Goal: Task Accomplishment & Management: Complete application form

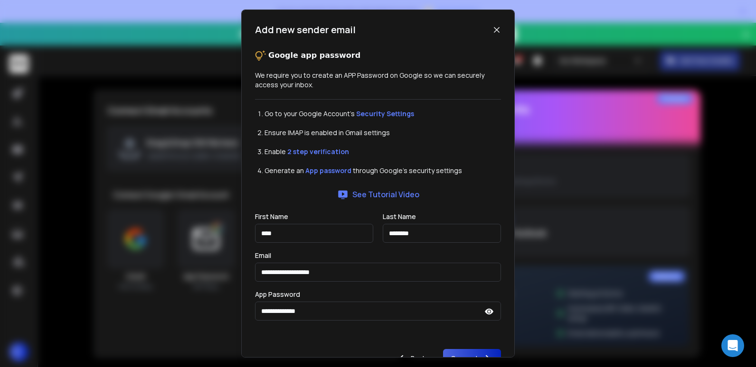
scroll to position [24, 0]
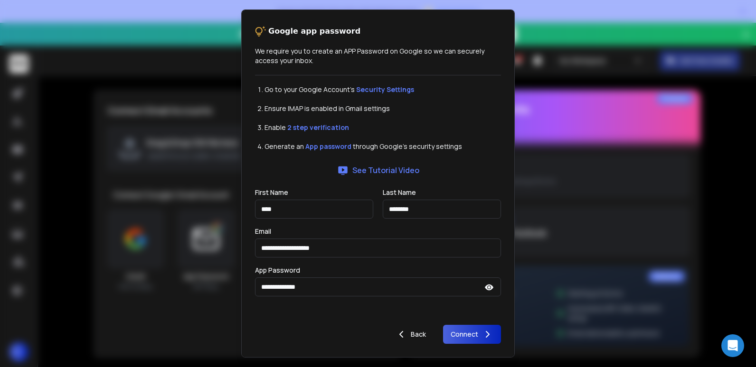
click at [483, 336] on icon at bounding box center [487, 334] width 11 height 11
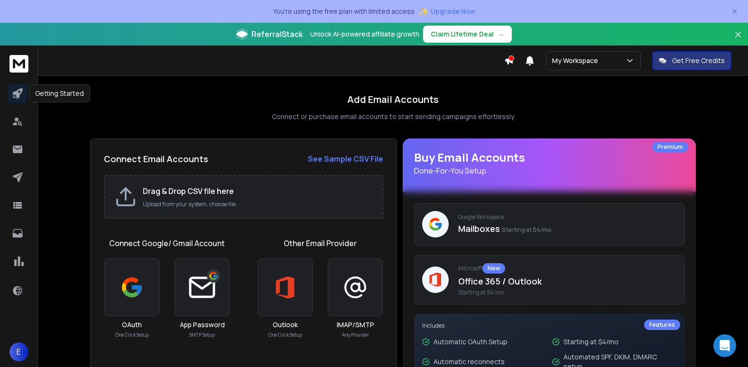
click at [21, 94] on icon at bounding box center [17, 93] width 11 height 11
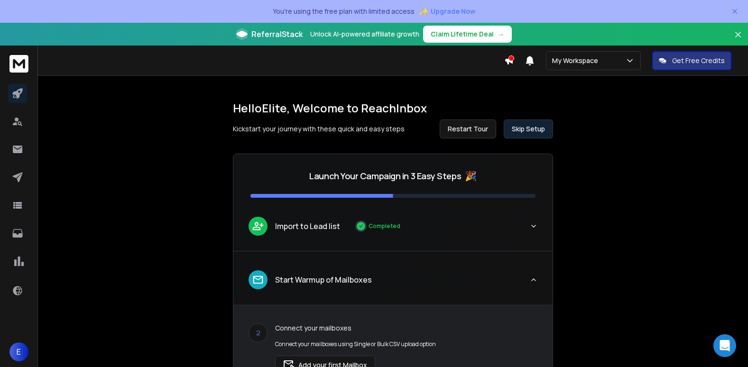
click at [522, 128] on span "Skip Setup" at bounding box center [528, 128] width 33 height 9
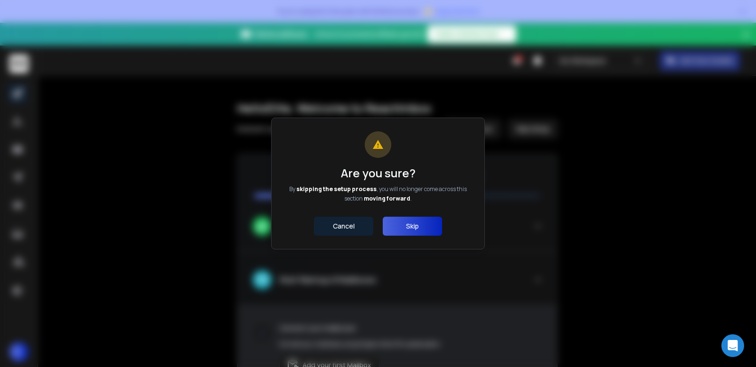
click at [356, 231] on button "Cancel" at bounding box center [343, 226] width 59 height 19
